Goal: Task Accomplishment & Management: Use online tool/utility

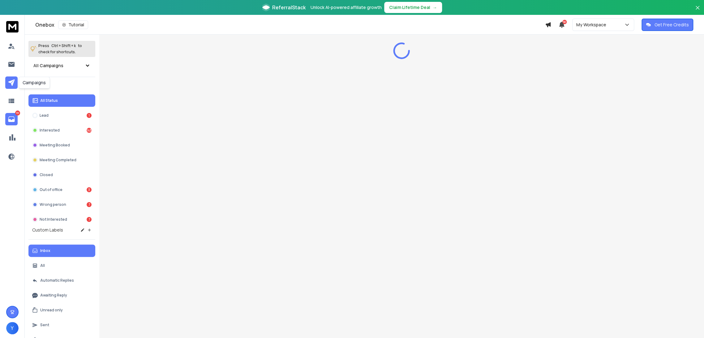
click at [9, 83] on icon at bounding box center [11, 83] width 6 height 6
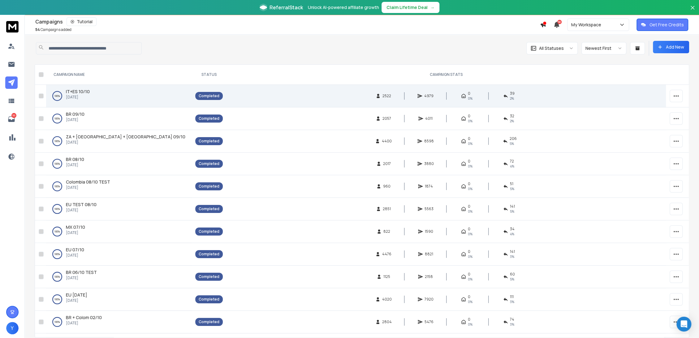
click at [144, 99] on div "100 % IT+ES 10/10 [DATE]" at bounding box center [118, 96] width 133 height 15
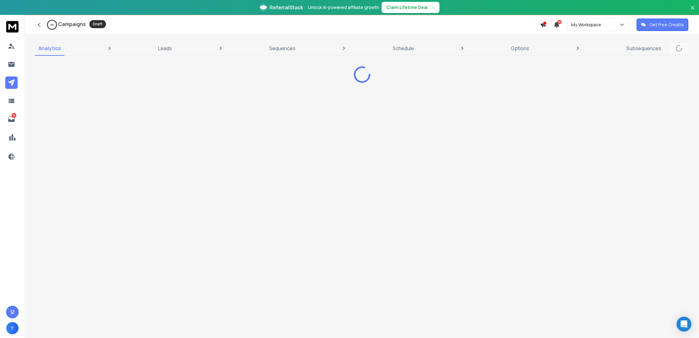
click at [34, 19] on div "0 % Campaigns Draft 50 My Workspace Get Free Credits" at bounding box center [349, 25] width 699 height 20
click at [41, 22] on icon at bounding box center [40, 25] width 6 height 6
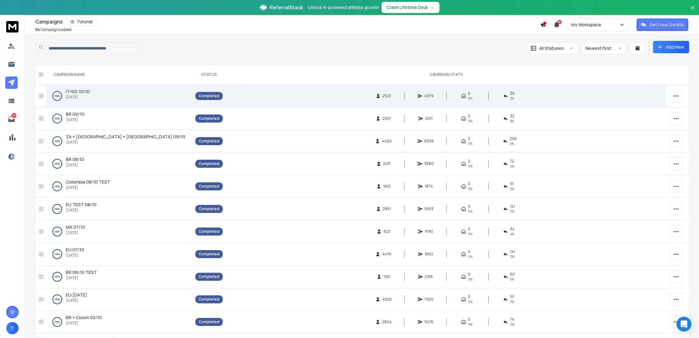
click at [83, 88] on td "100 % IT+ES 10/10 [DATE]" at bounding box center [118, 96] width 145 height 23
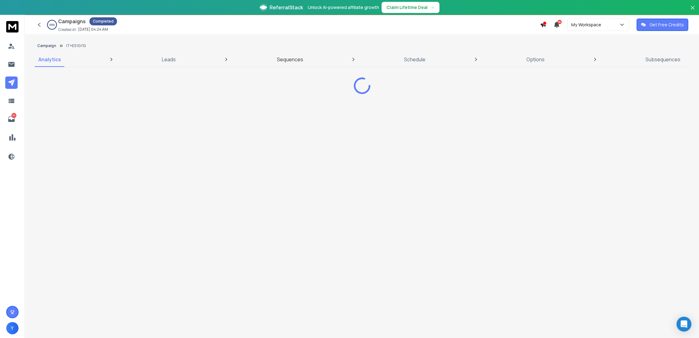
click at [285, 59] on p "Sequences" at bounding box center [290, 59] width 26 height 7
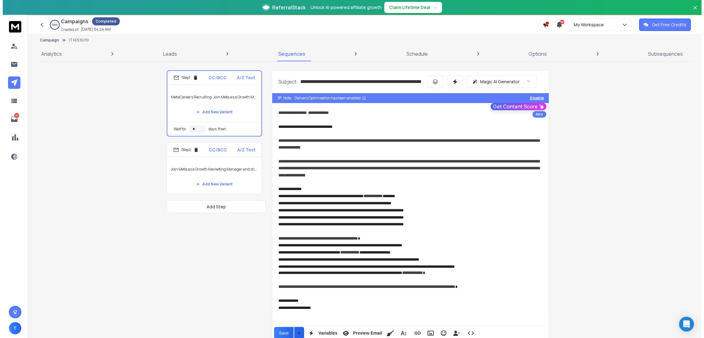
scroll to position [18, 0]
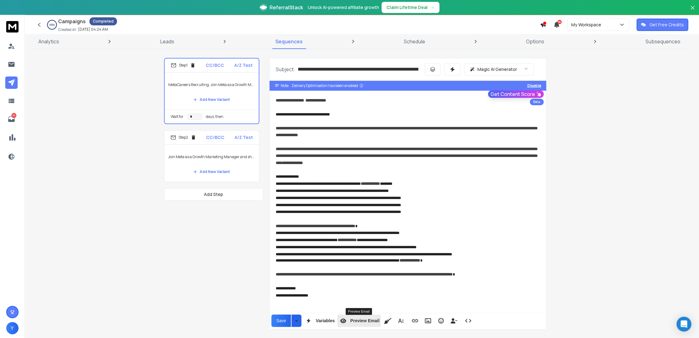
click at [366, 316] on div "Preview Email" at bounding box center [358, 321] width 43 height 10
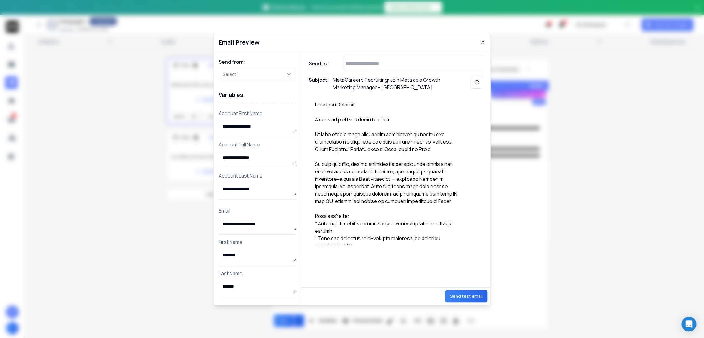
click at [365, 67] on input at bounding box center [413, 63] width 135 height 11
type input "**********"
click at [265, 75] on p "[EMAIL_ADDRESS][DOMAIN_NAME]" at bounding box center [255, 74] width 64 height 6
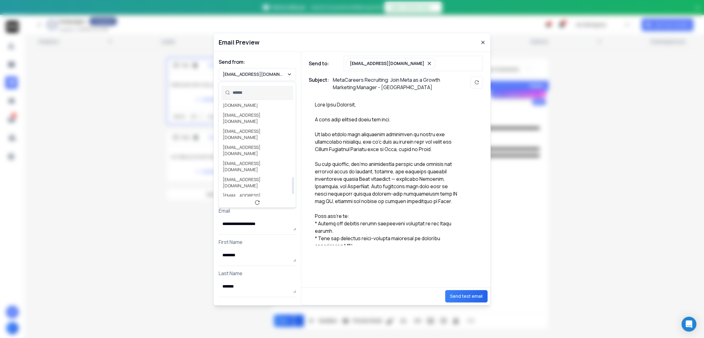
scroll to position [414, 0]
click at [476, 294] on button "Send test email" at bounding box center [466, 296] width 42 height 12
